Goal: Navigation & Orientation: Find specific page/section

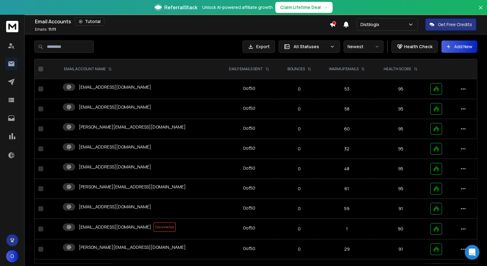
scroll to position [40, 0]
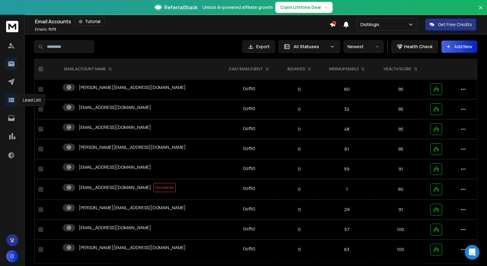
click at [11, 102] on icon at bounding box center [11, 99] width 7 height 7
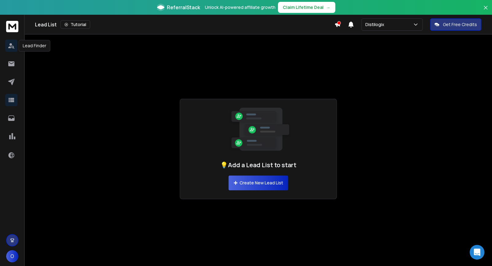
click at [13, 42] on icon at bounding box center [11, 45] width 7 height 7
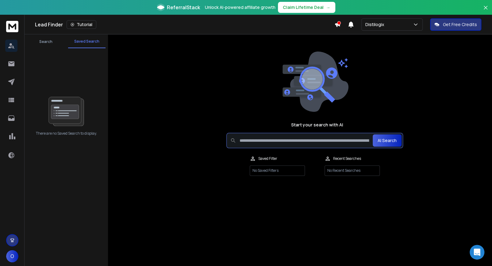
click at [80, 42] on button "Saved Search" at bounding box center [86, 41] width 37 height 13
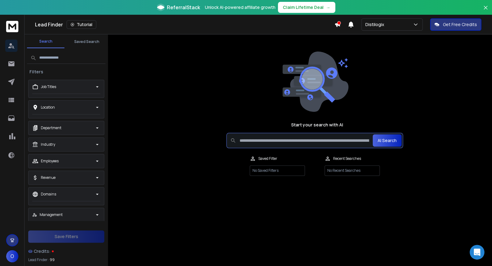
click at [42, 44] on button "Search" at bounding box center [45, 41] width 37 height 13
click at [391, 21] on div "Distilogix" at bounding box center [391, 24] width 53 height 6
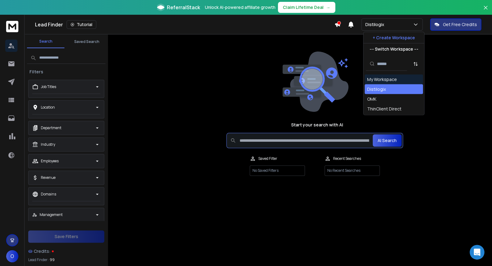
click at [248, 90] on div "Start your search with AI" at bounding box center [314, 85] width 393 height 86
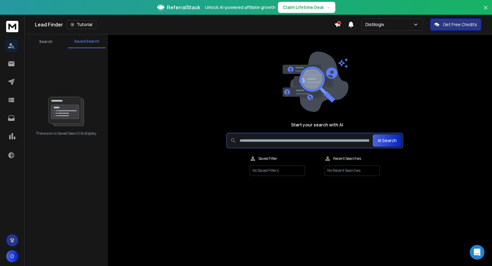
click at [90, 47] on button "Saved Search" at bounding box center [86, 41] width 37 height 13
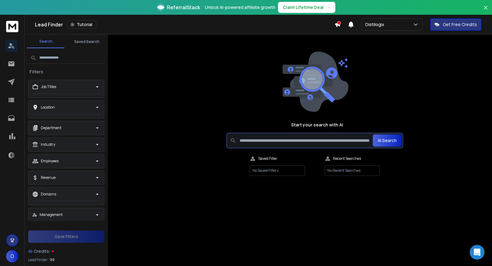
click at [51, 44] on button "Search" at bounding box center [45, 41] width 37 height 13
click at [14, 65] on icon at bounding box center [11, 63] width 6 height 5
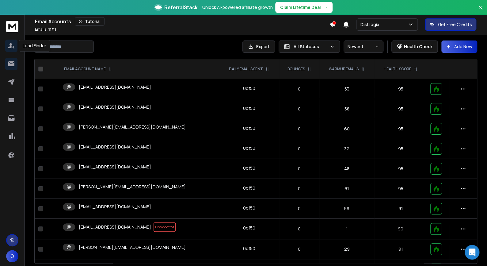
click at [12, 47] on icon at bounding box center [11, 47] width 6 height 3
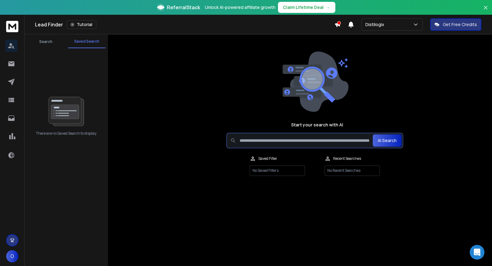
click at [96, 47] on button "Saved Search" at bounding box center [86, 41] width 37 height 13
click at [76, 114] on icon at bounding box center [65, 112] width 28 height 14
click at [339, 24] on div at bounding box center [339, 23] width 4 height 4
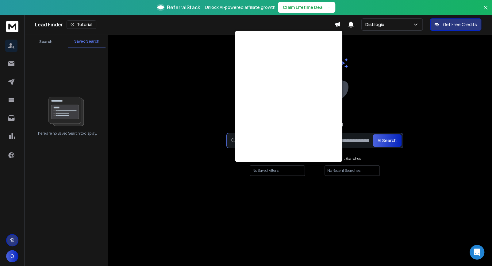
click at [11, 27] on icon at bounding box center [12, 26] width 12 height 11
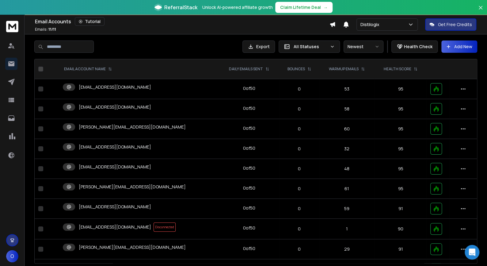
scroll to position [40, 0]
